Goal: Navigation & Orientation: Find specific page/section

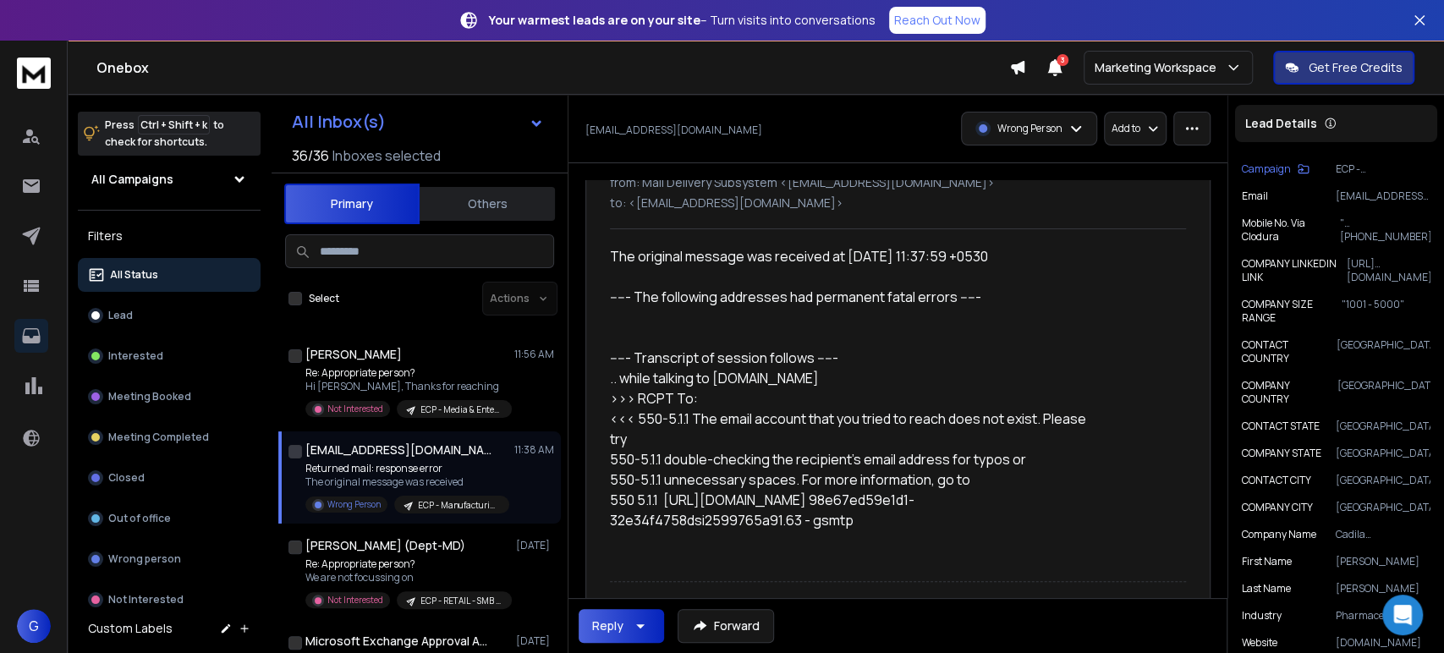
scroll to position [124, 0]
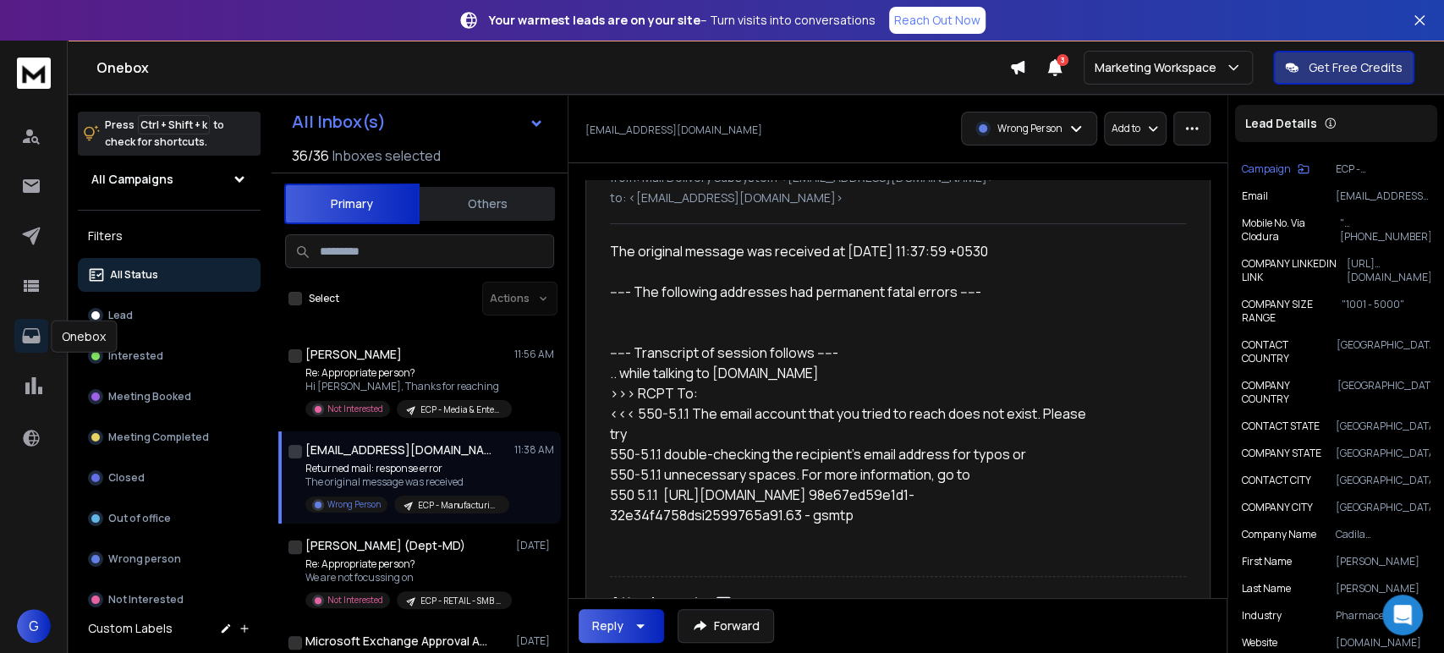
click at [28, 328] on icon at bounding box center [31, 336] width 20 height 20
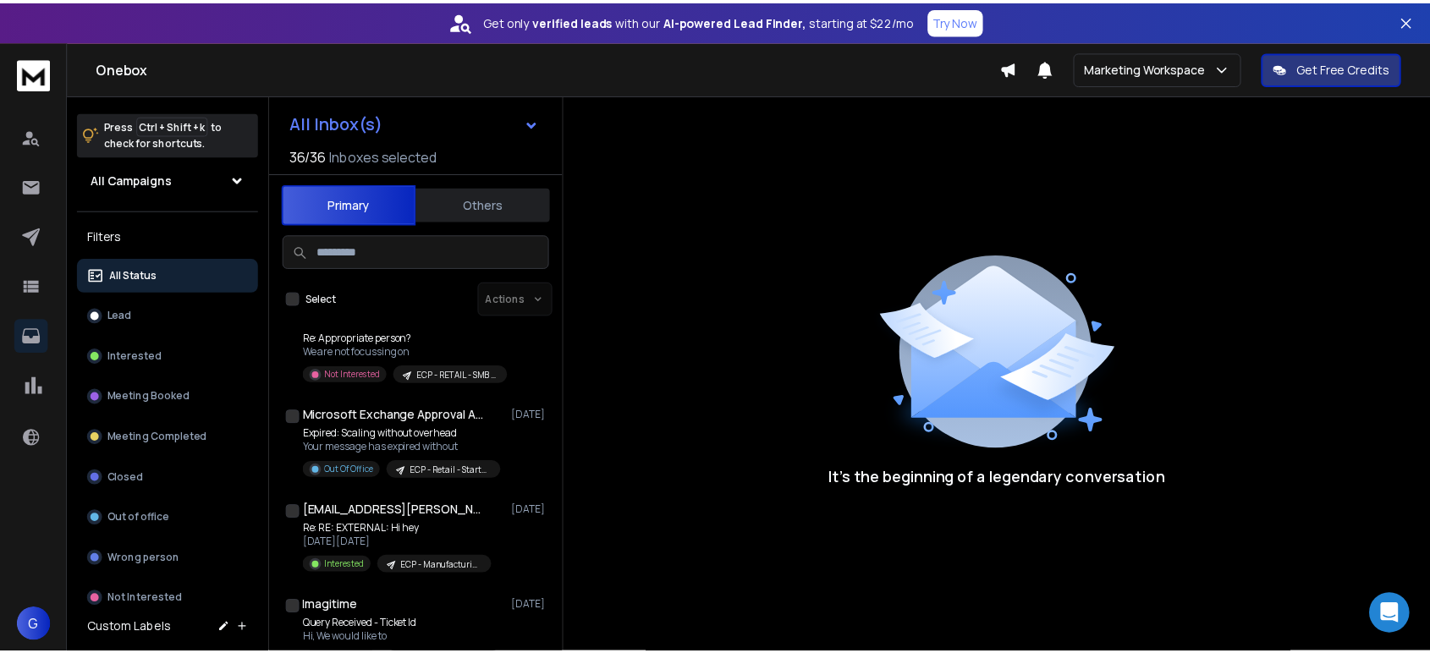
scroll to position [228, 0]
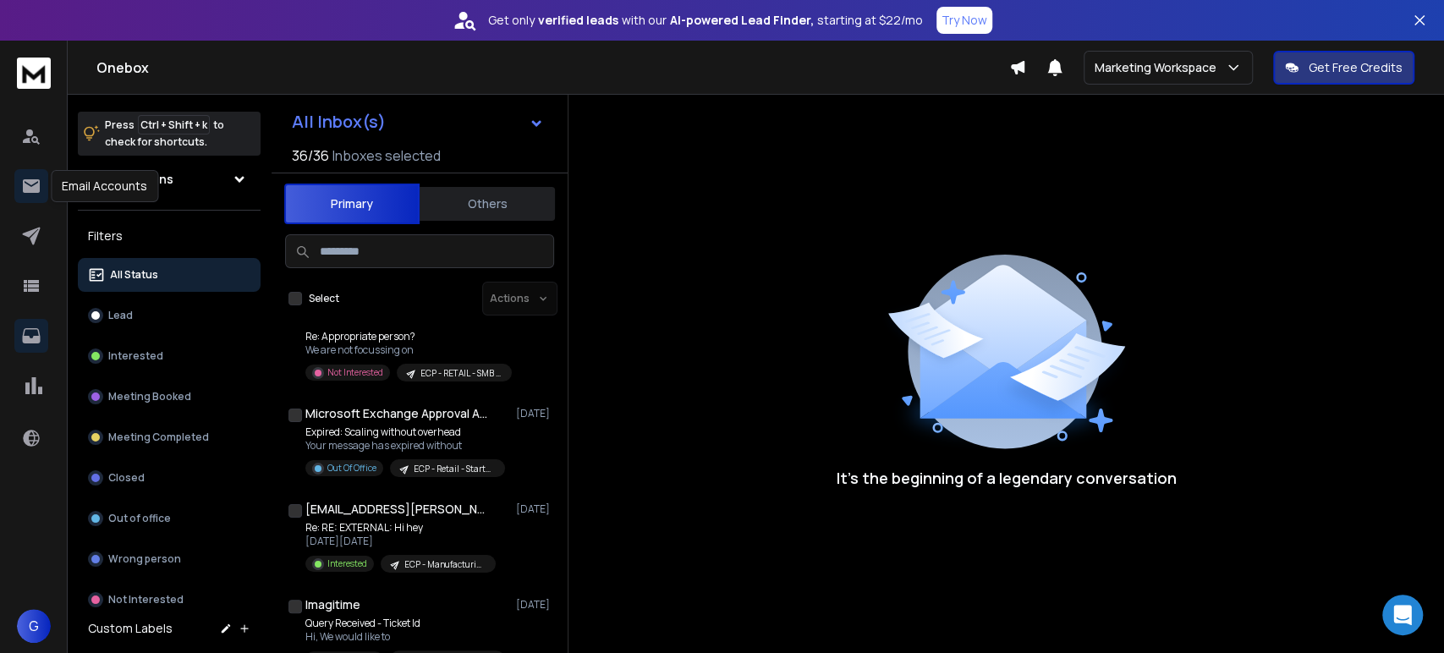
click at [32, 179] on icon at bounding box center [31, 186] width 17 height 14
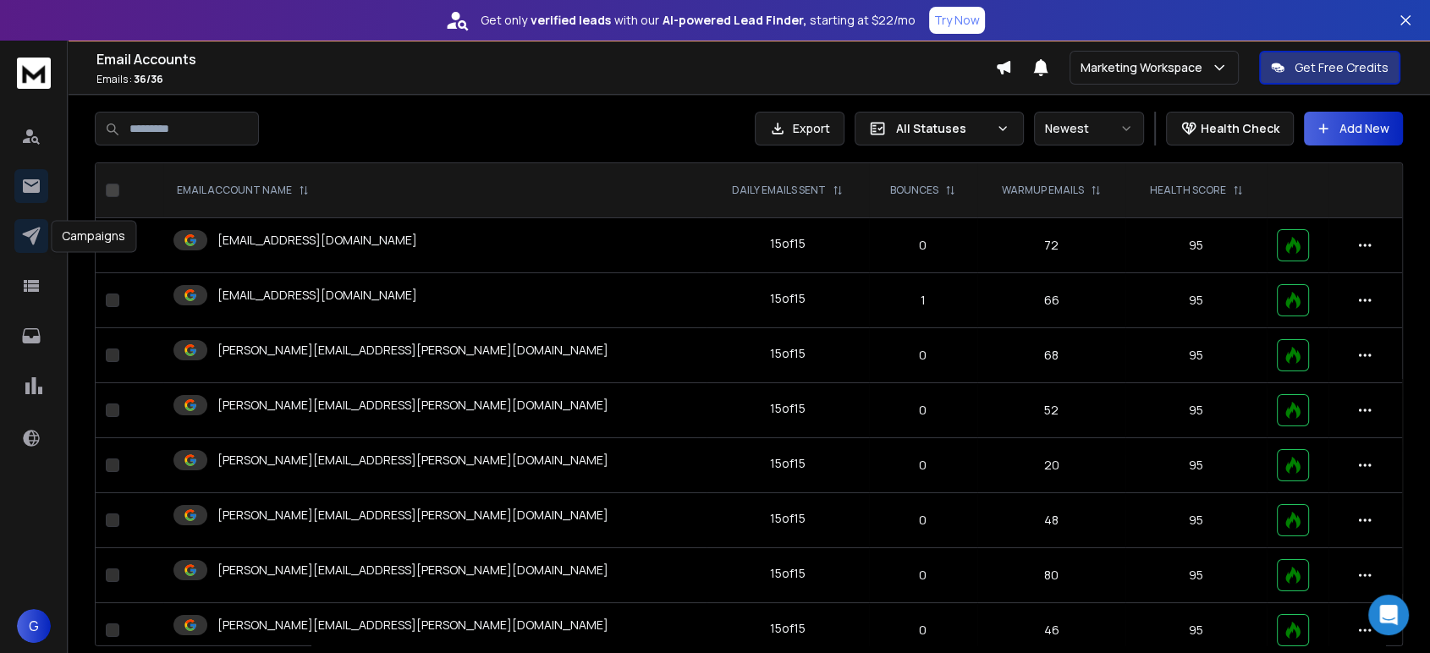
click at [34, 226] on icon at bounding box center [31, 236] width 20 height 20
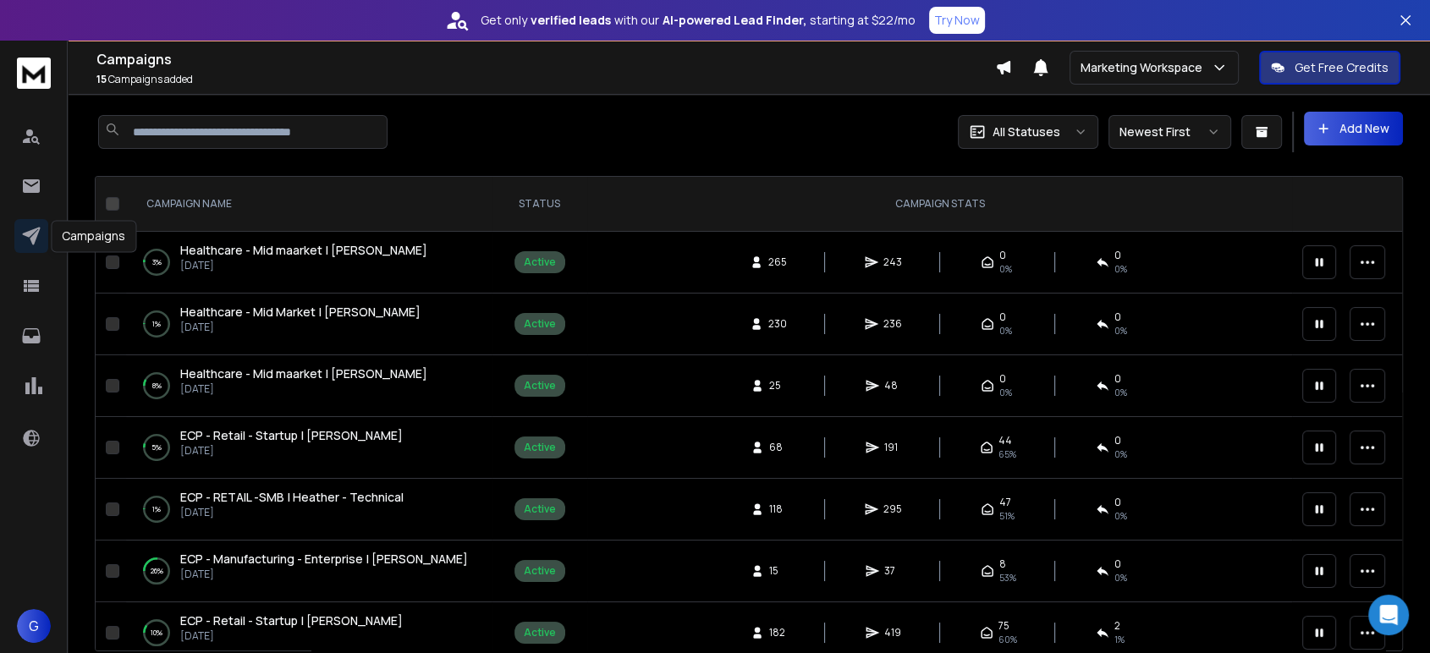
click at [43, 239] on link at bounding box center [31, 236] width 34 height 34
